Goal: Find contact information: Find contact information

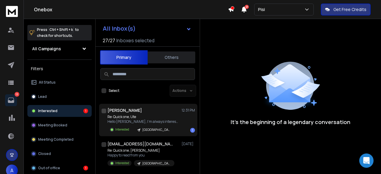
click at [155, 109] on div "[PERSON_NAME] 12:31 PM" at bounding box center [151, 110] width 88 height 6
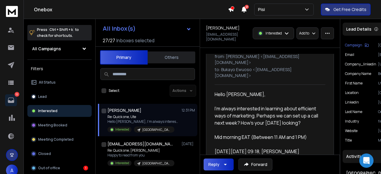
scroll to position [40, 0]
click at [293, 91] on div "Hello [PERSON_NAME], I'm always interested in learning about efficient ways of …" at bounding box center [268, 116] width 106 height 50
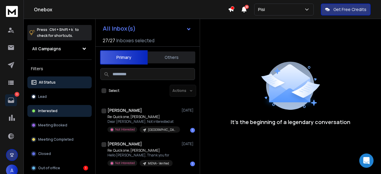
click at [38, 111] on p "Interested" at bounding box center [47, 111] width 19 height 5
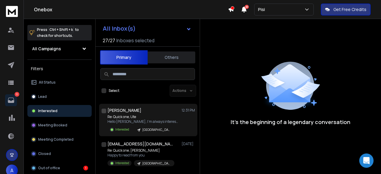
click at [145, 117] on p "Re: Quick one, Ute" at bounding box center [142, 117] width 71 height 5
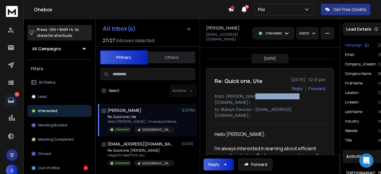
drag, startPoint x: 249, startPoint y: 92, endPoint x: 288, endPoint y: 91, distance: 39.3
click at [288, 93] on p "from: Ute Oduol <ute.oduol@branch.co>" at bounding box center [270, 99] width 111 height 12
copy p "[EMAIL_ADDRESS][DOMAIN_NAME]"
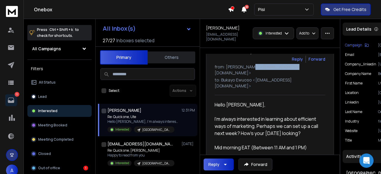
scroll to position [31, 0]
